Goal: Task Accomplishment & Management: Use online tool/utility

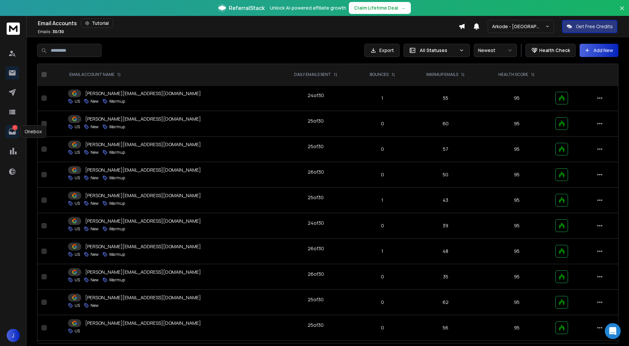
click at [14, 132] on icon at bounding box center [12, 132] width 7 height 6
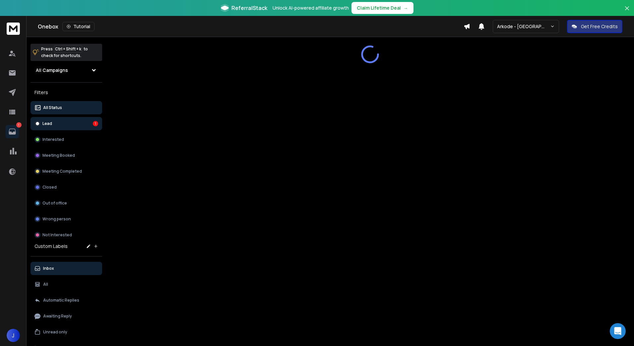
click at [65, 122] on button "Lead 1" at bounding box center [67, 123] width 72 height 13
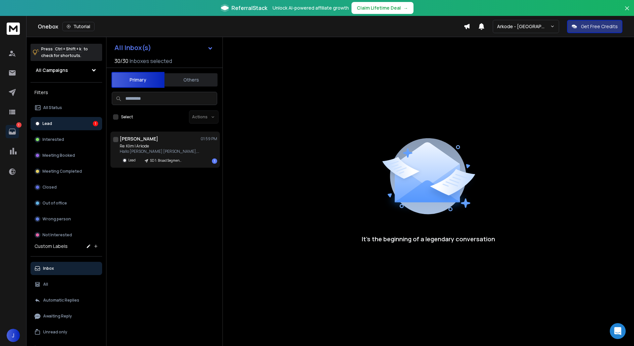
click at [156, 142] on div "[PERSON_NAME] 01:59 PM" at bounding box center [169, 139] width 98 height 7
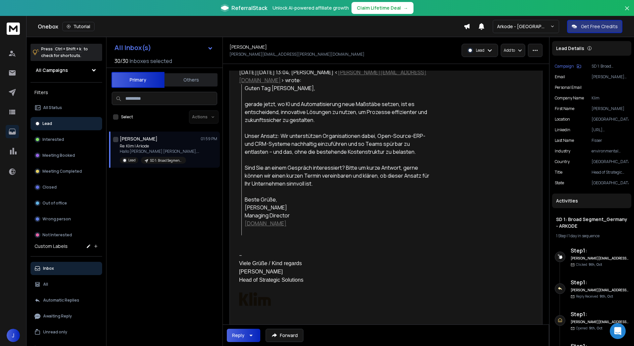
scroll to position [199, 0]
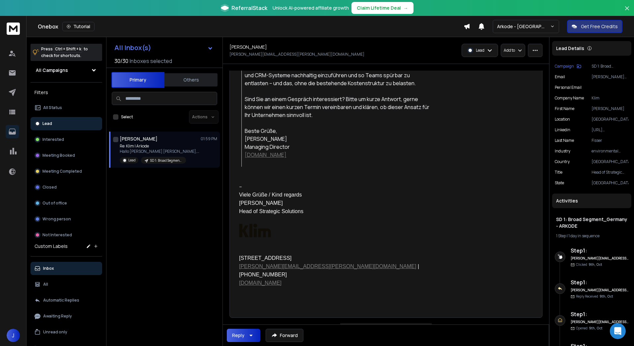
click at [251, 280] on link "[DOMAIN_NAME]" at bounding box center [260, 283] width 42 height 6
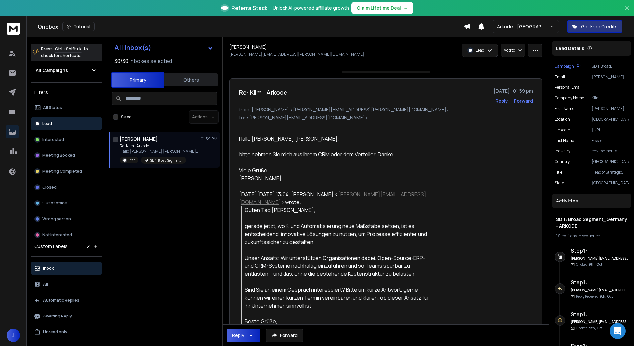
scroll to position [0, 0]
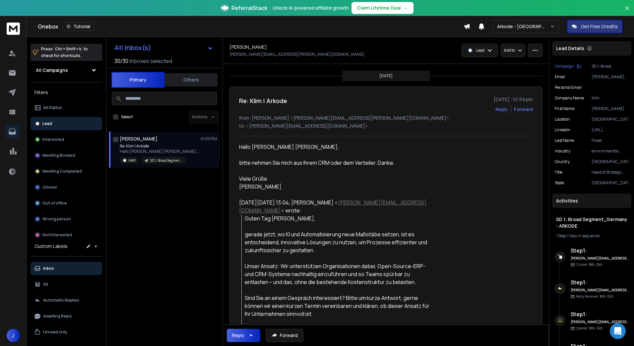
click at [490, 48] on icon at bounding box center [489, 50] width 5 height 5
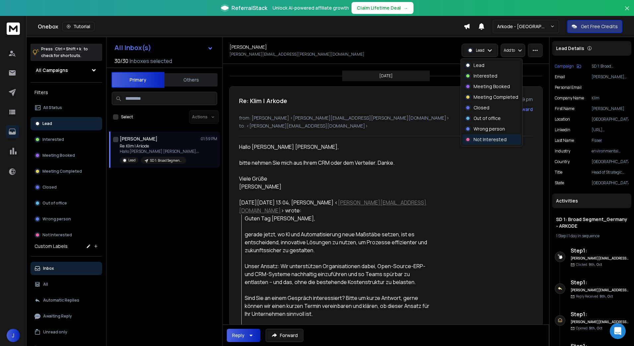
click at [495, 141] on p "Not Interested" at bounding box center [490, 139] width 33 height 7
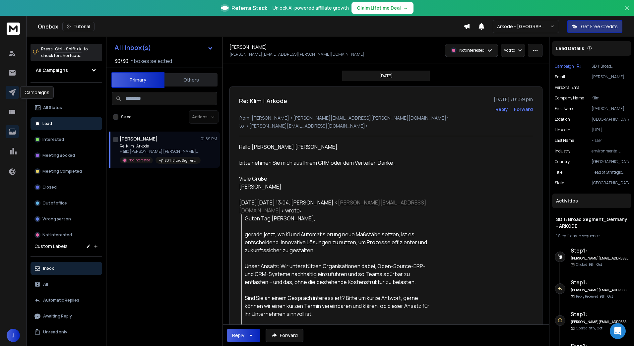
click at [10, 91] on icon at bounding box center [12, 93] width 8 height 8
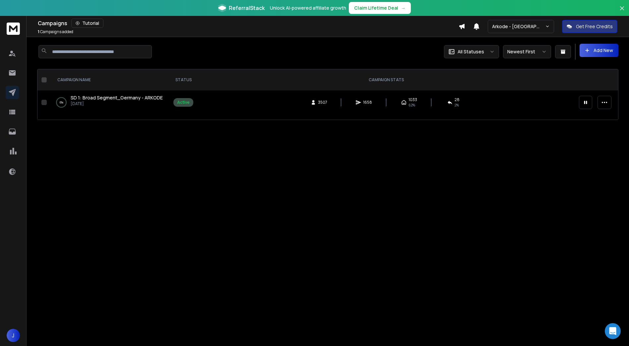
click at [102, 97] on span "SD 1: Broad Segment_Germany - ARKODE" at bounding box center [117, 98] width 92 height 6
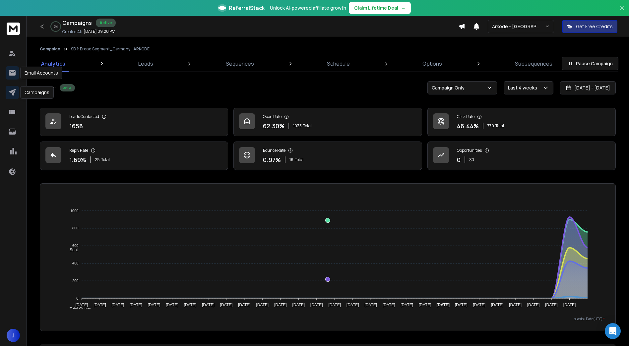
click at [13, 72] on icon at bounding box center [12, 72] width 7 height 5
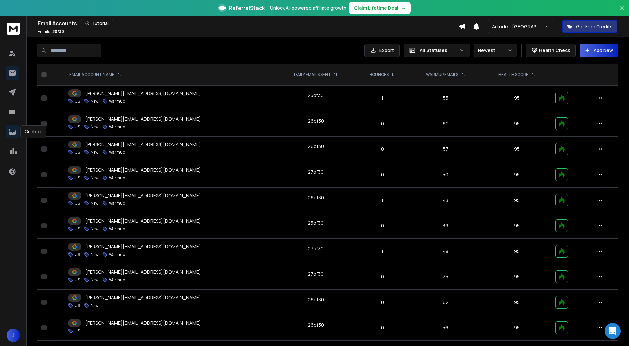
click at [14, 136] on link at bounding box center [12, 131] width 13 height 13
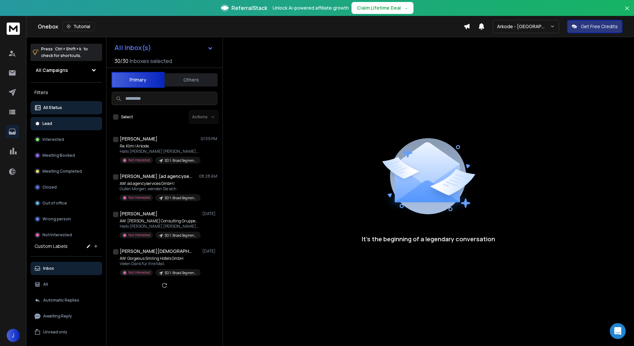
click at [62, 124] on button "Lead" at bounding box center [67, 123] width 72 height 13
